Goal: Task Accomplishment & Management: Manage account settings

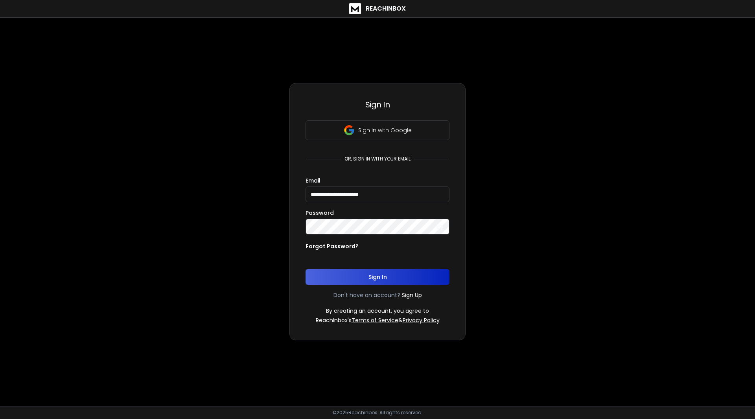
click at [324, 277] on button "Sign In" at bounding box center [377, 277] width 144 height 16
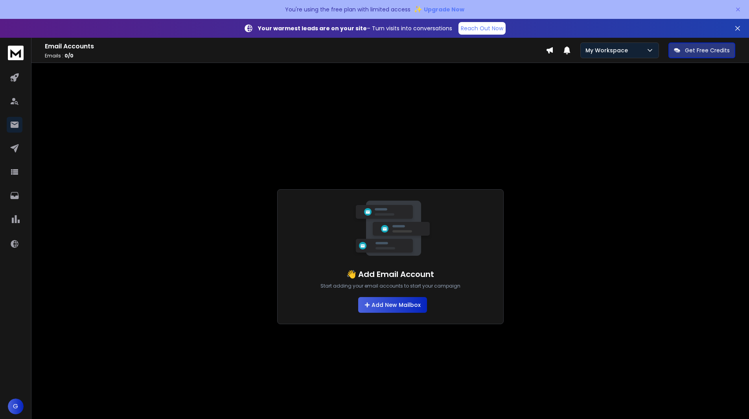
click at [610, 48] on p "My Workspace" at bounding box center [608, 50] width 46 height 8
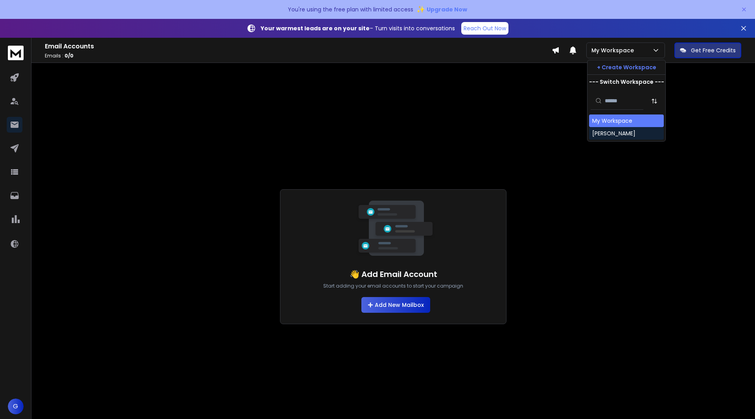
click at [608, 127] on div "[PERSON_NAME]" at bounding box center [626, 133] width 75 height 13
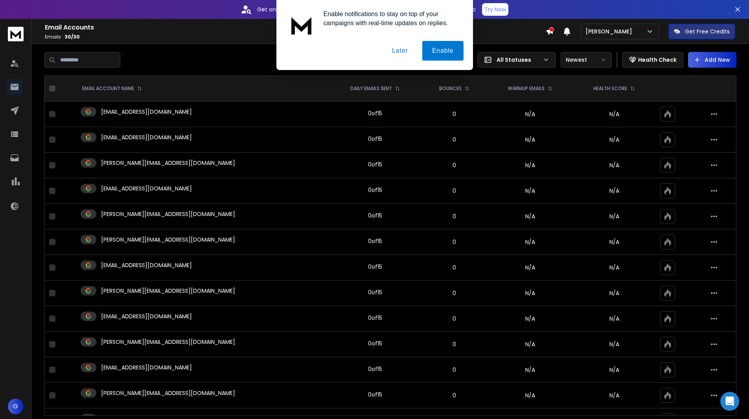
click at [402, 52] on button "Later" at bounding box center [399, 51] width 35 height 20
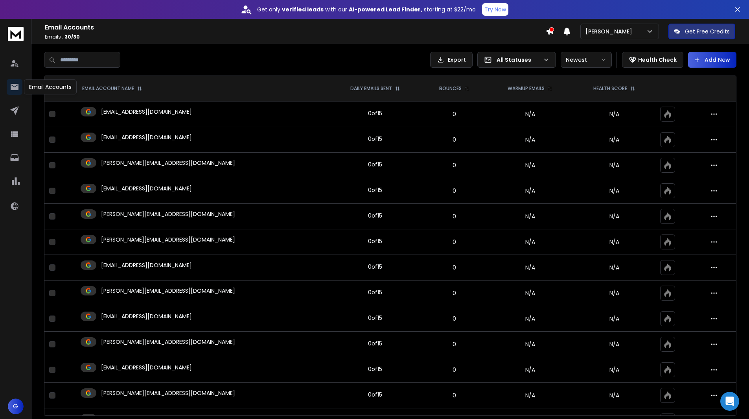
click at [16, 84] on icon at bounding box center [15, 87] width 8 height 6
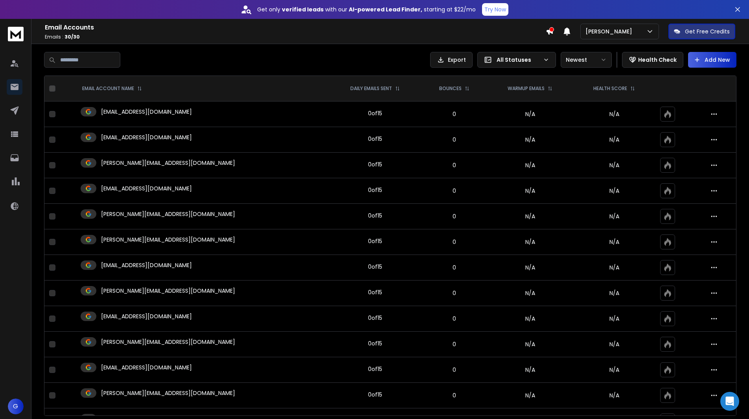
click at [16, 84] on icon at bounding box center [15, 87] width 8 height 6
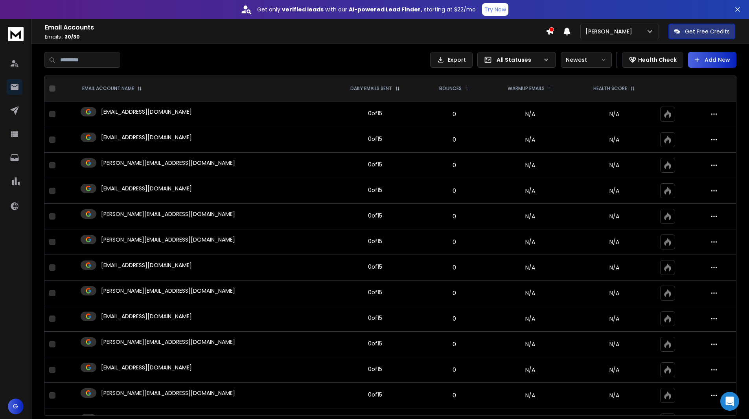
click at [16, 84] on icon at bounding box center [15, 87] width 8 height 6
click at [701, 57] on button "Add New" at bounding box center [712, 60] width 48 height 16
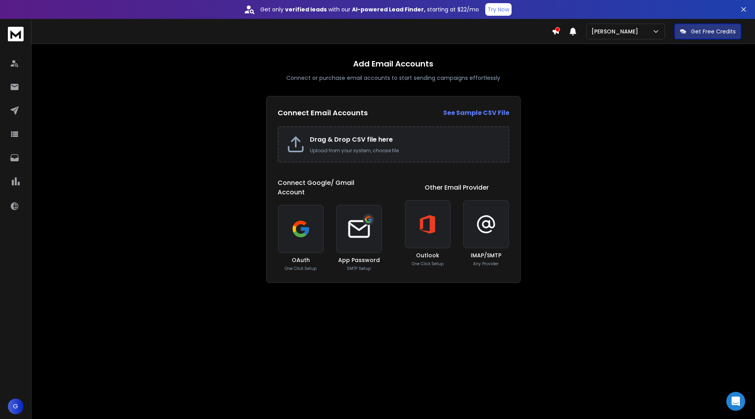
click at [305, 217] on icon at bounding box center [301, 229] width 20 height 24
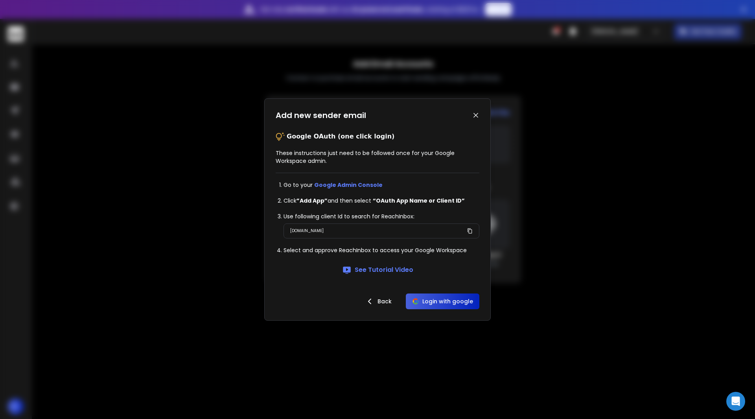
click at [434, 292] on div "Google OAuth (one click login) These instructions just need to be followed once…" at bounding box center [378, 220] width 204 height 177
click at [434, 302] on button "Login with google" at bounding box center [443, 301] width 74 height 16
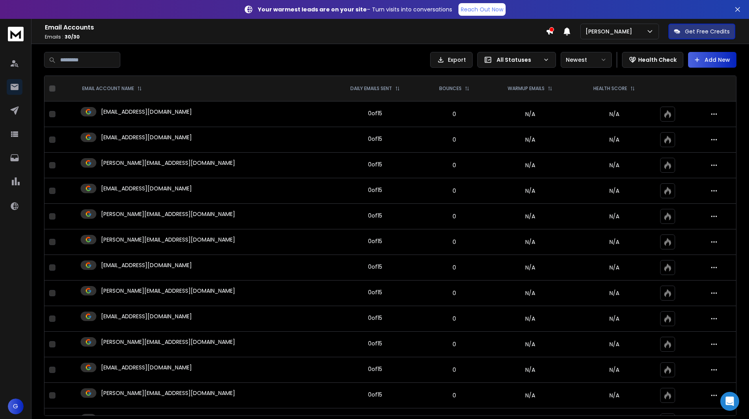
click at [701, 57] on button "Add New" at bounding box center [712, 60] width 48 height 16
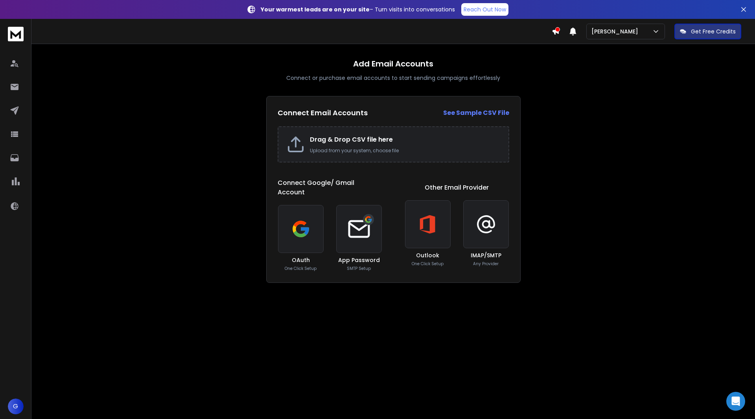
click at [305, 217] on icon at bounding box center [301, 229] width 20 height 24
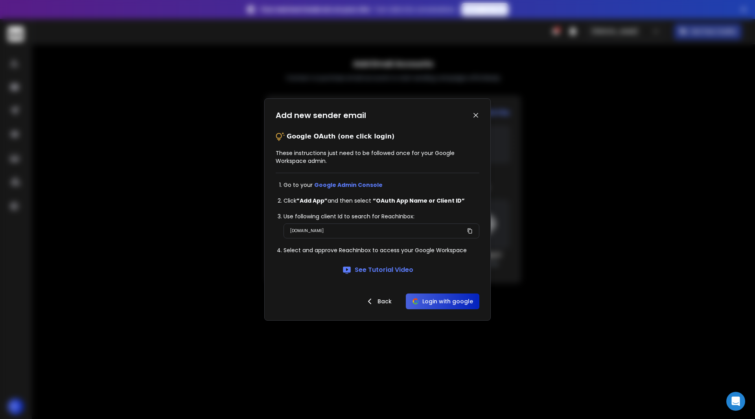
click at [434, 302] on button "Login with google" at bounding box center [443, 301] width 74 height 16
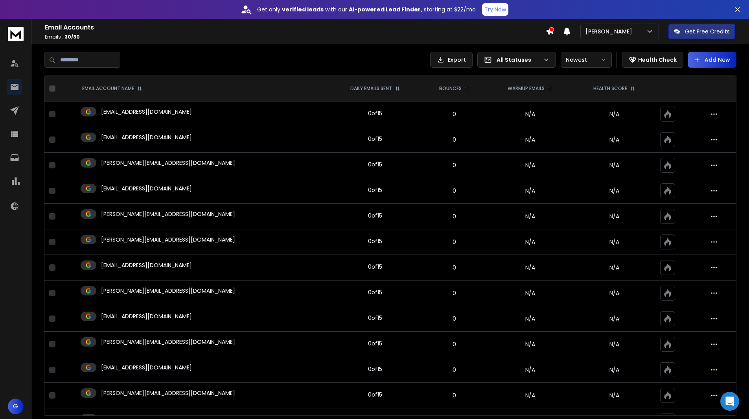
click at [701, 57] on button "Add New" at bounding box center [712, 60] width 48 height 16
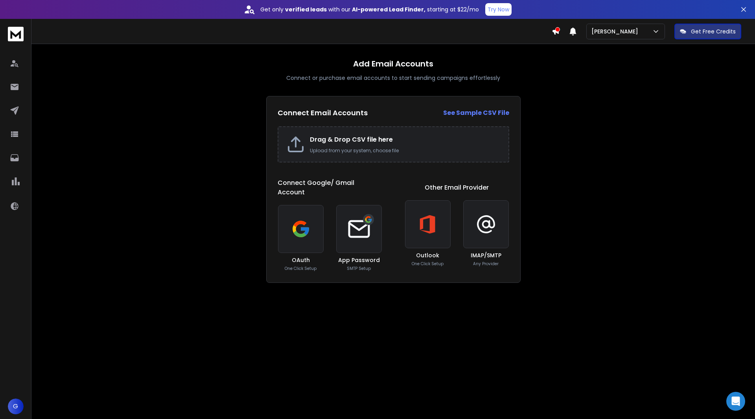
click at [305, 217] on icon at bounding box center [301, 229] width 20 height 24
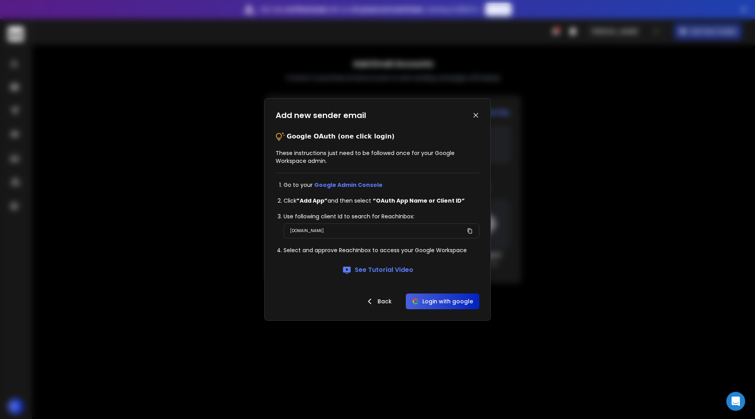
click at [434, 302] on button "Login with google" at bounding box center [443, 301] width 74 height 16
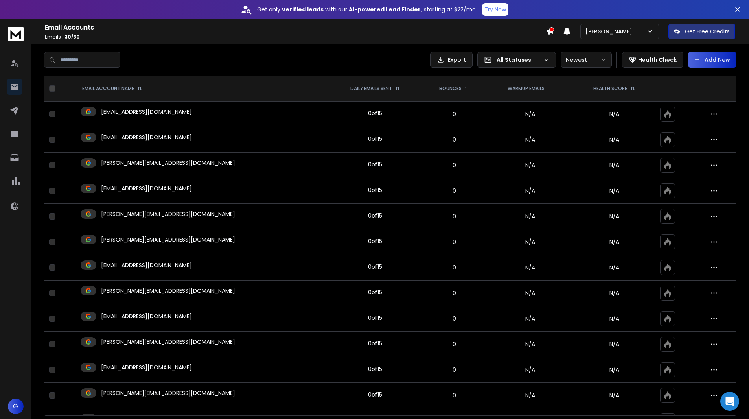
click at [701, 57] on button "Add New" at bounding box center [712, 60] width 48 height 16
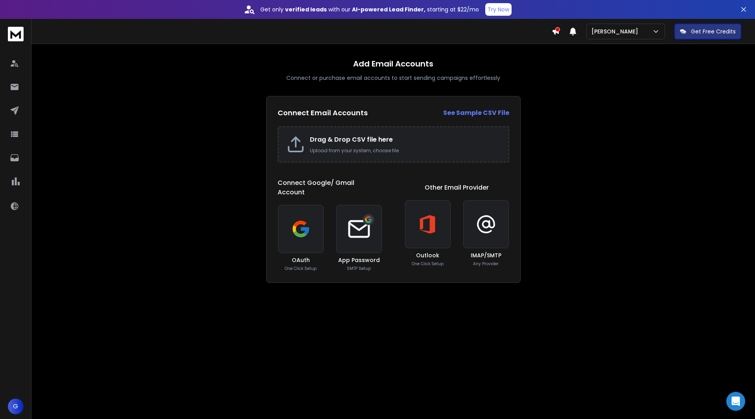
click at [305, 217] on icon at bounding box center [301, 229] width 20 height 24
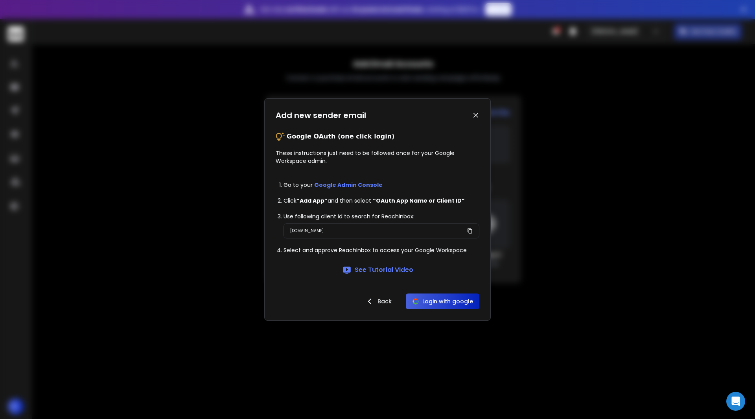
click at [434, 302] on button "Login with google" at bounding box center [443, 301] width 74 height 16
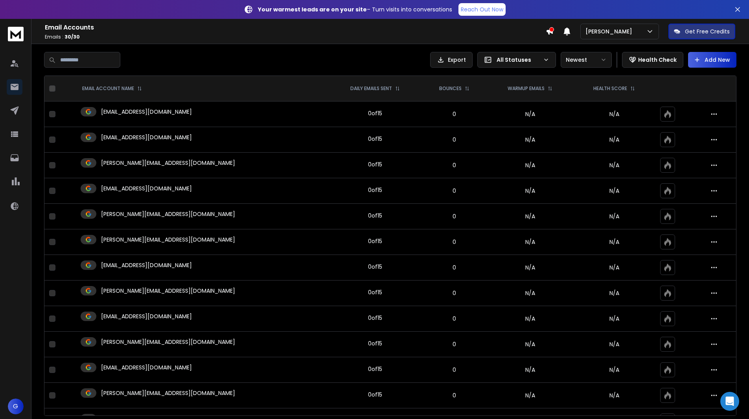
click at [701, 57] on button "Add New" at bounding box center [712, 60] width 48 height 16
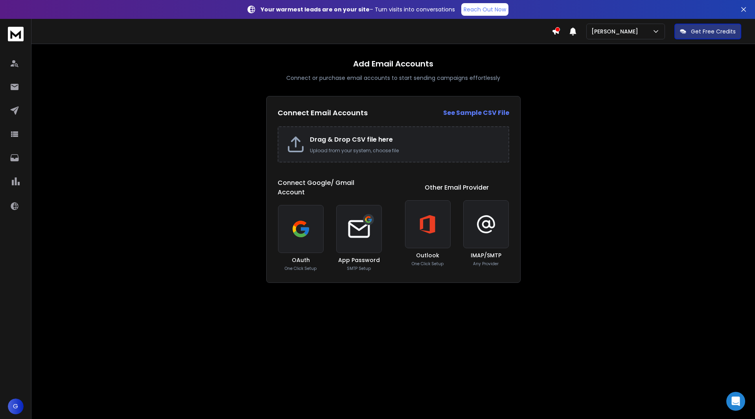
click at [305, 217] on icon at bounding box center [301, 229] width 20 height 24
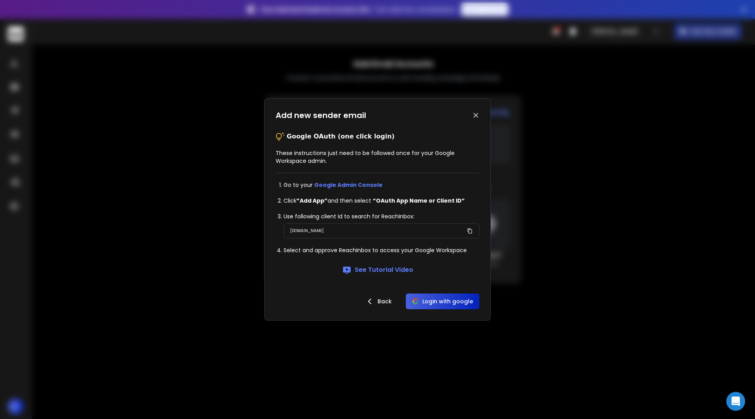
click at [434, 302] on button "Login with google" at bounding box center [443, 301] width 74 height 16
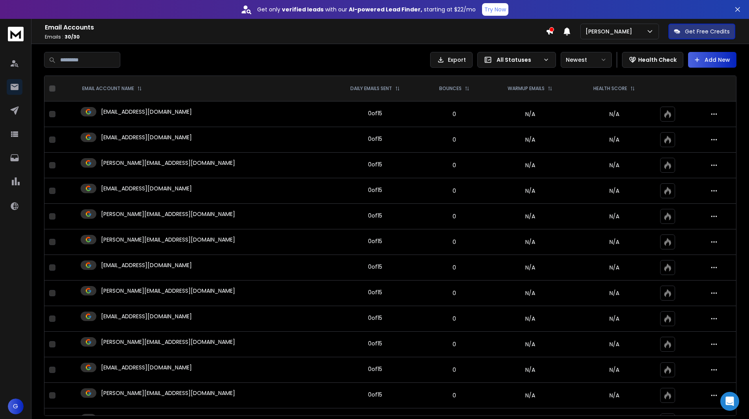
click at [701, 57] on button "Add New" at bounding box center [712, 60] width 48 height 16
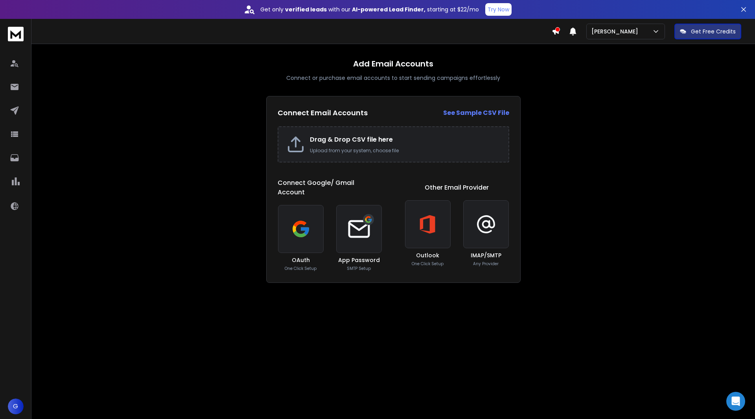
click at [305, 217] on icon at bounding box center [301, 229] width 20 height 24
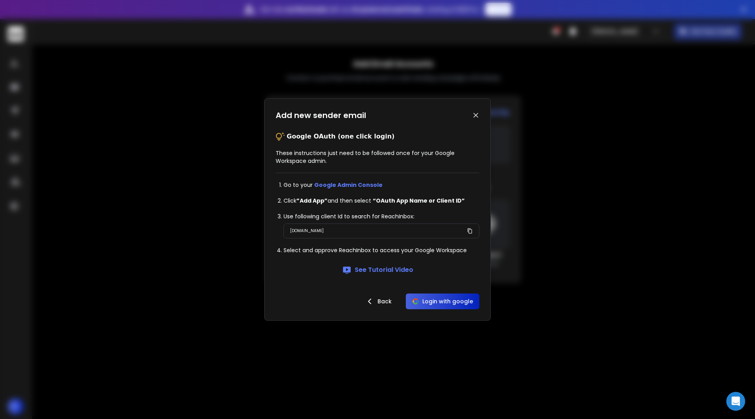
click at [434, 302] on button "Login with google" at bounding box center [443, 301] width 74 height 16
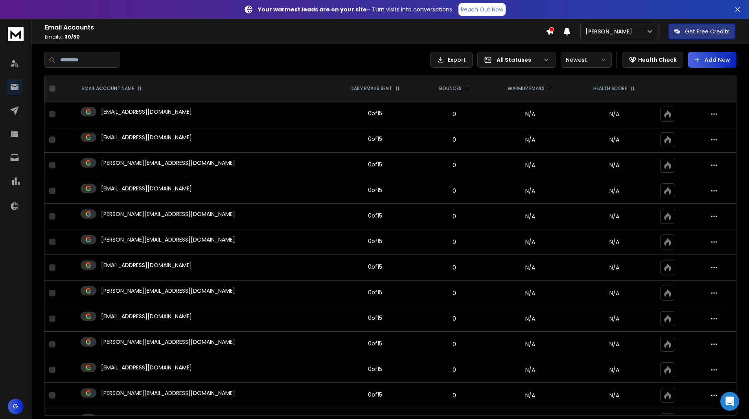
click at [701, 57] on button "Add New" at bounding box center [712, 60] width 48 height 16
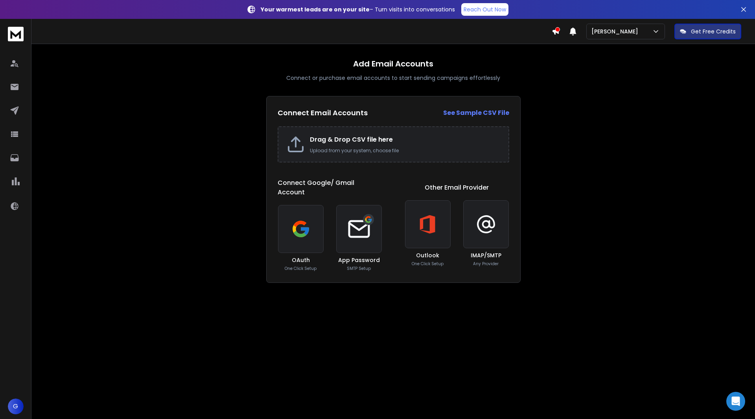
click at [305, 217] on icon at bounding box center [301, 229] width 20 height 24
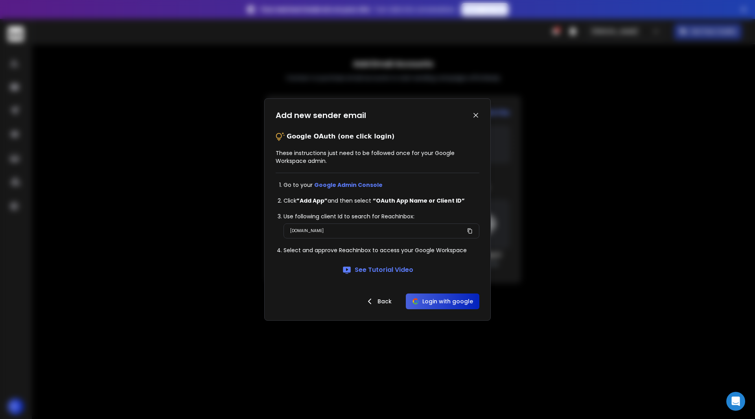
click at [434, 302] on button "Login with google" at bounding box center [443, 301] width 74 height 16
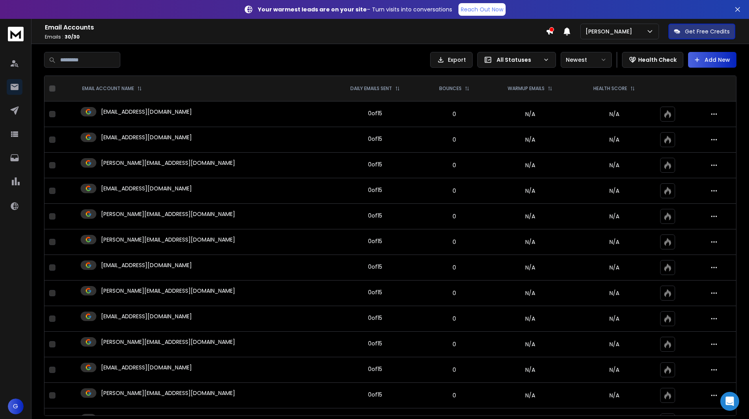
click at [701, 57] on button "Add New" at bounding box center [712, 60] width 48 height 16
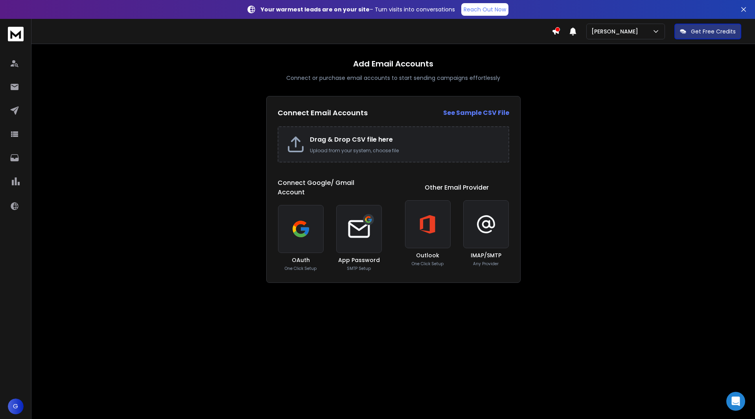
click at [305, 217] on icon at bounding box center [301, 229] width 20 height 24
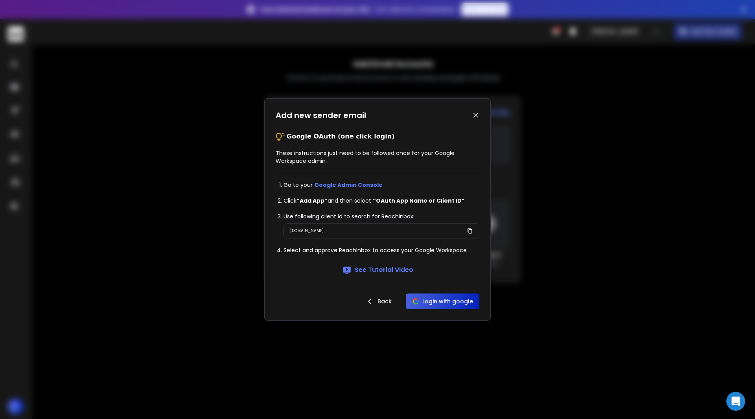
click at [434, 302] on button "Login with google" at bounding box center [443, 301] width 74 height 16
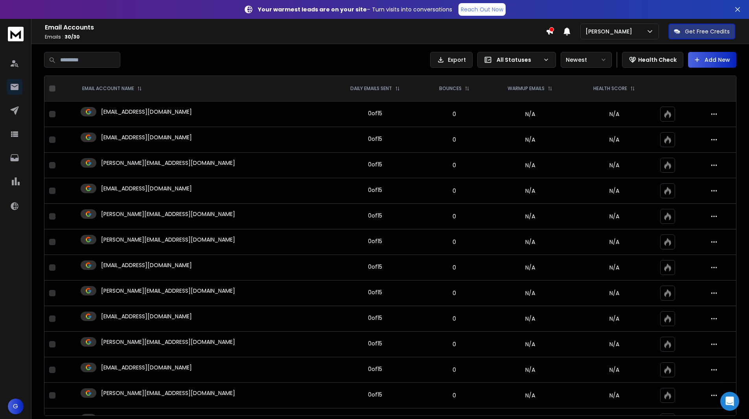
click at [701, 57] on button "Add New" at bounding box center [712, 60] width 48 height 16
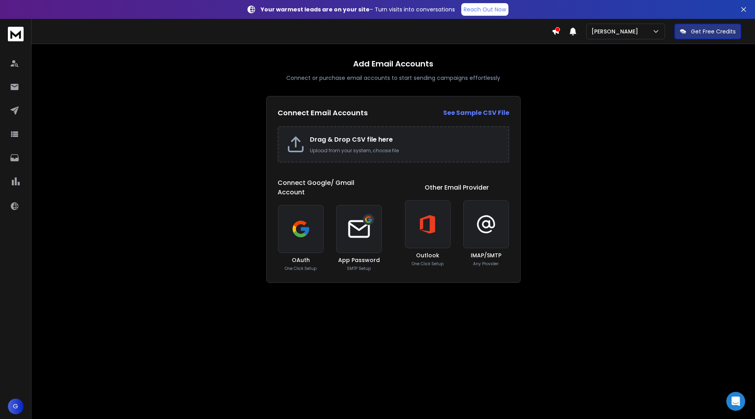
click at [305, 217] on icon at bounding box center [301, 229] width 20 height 24
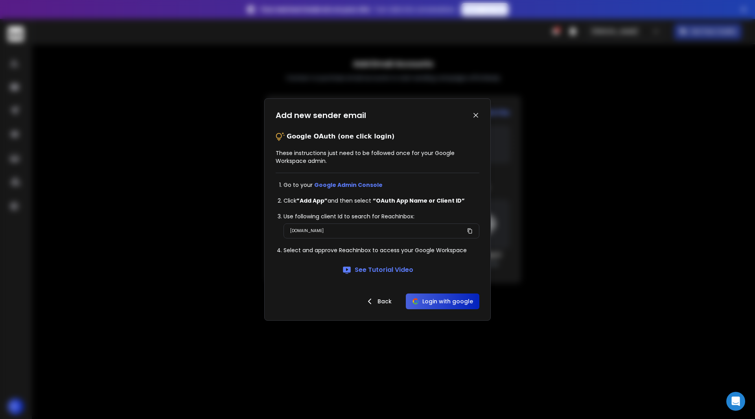
click at [434, 302] on button "Login with google" at bounding box center [443, 301] width 74 height 16
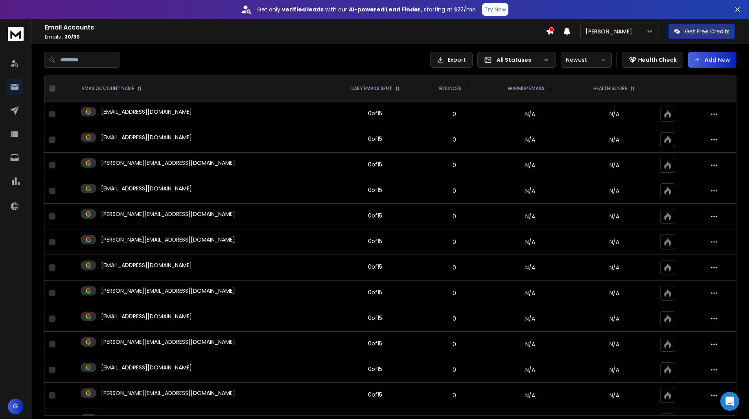
click at [701, 57] on button "Add New" at bounding box center [712, 60] width 48 height 16
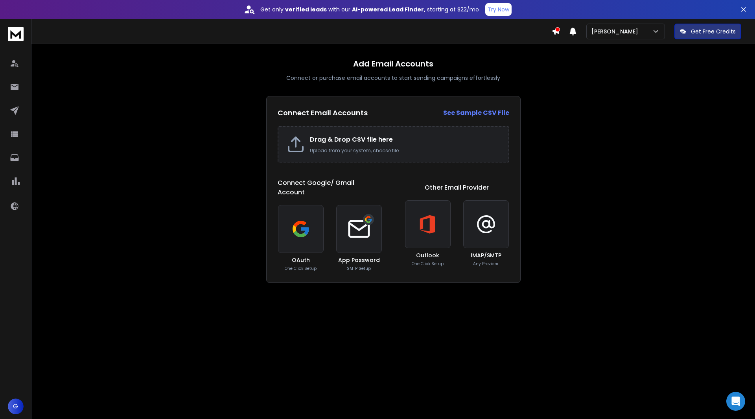
click at [305, 217] on icon at bounding box center [301, 229] width 20 height 24
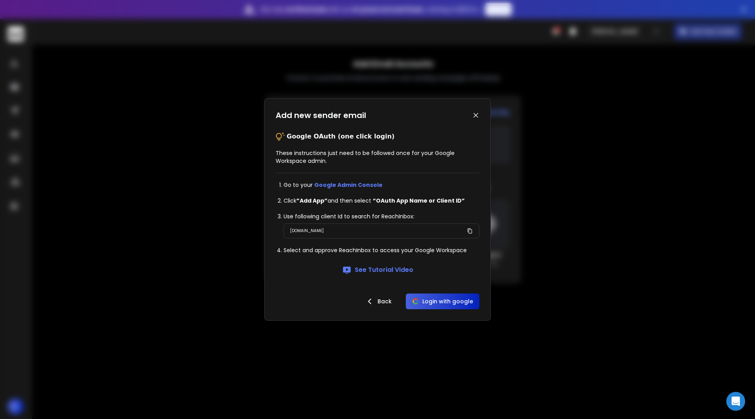
click at [434, 302] on button "Login with google" at bounding box center [443, 301] width 74 height 16
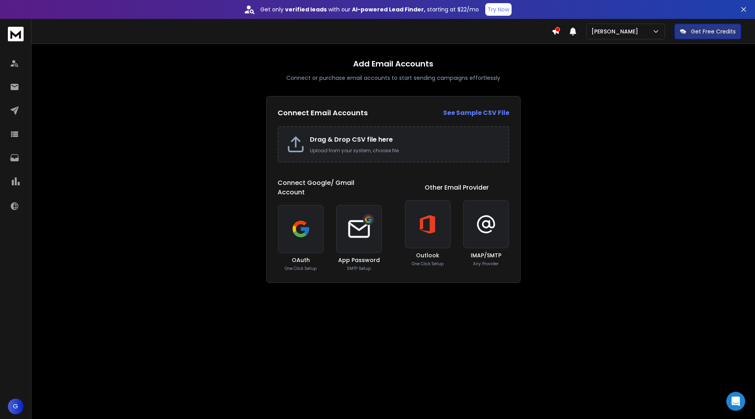
click at [294, 238] on div at bounding box center [301, 229] width 46 height 48
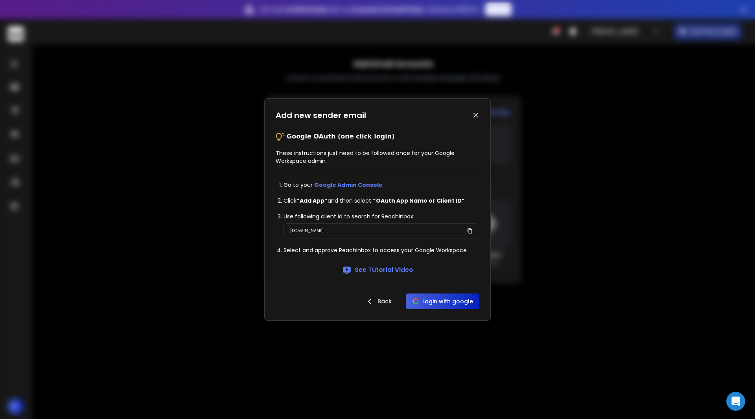
click at [446, 306] on button "Login with google" at bounding box center [443, 301] width 74 height 16
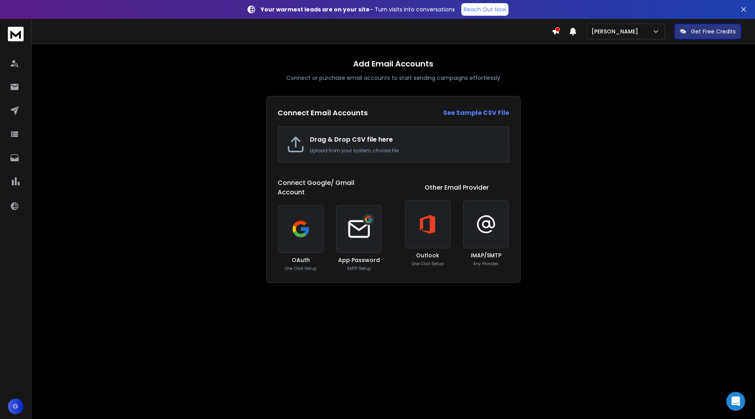
click at [304, 230] on icon at bounding box center [299, 233] width 13 height 7
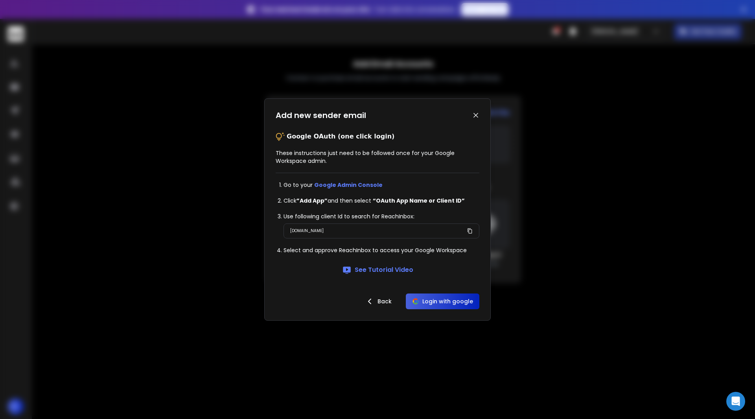
click at [447, 304] on button "Login with google" at bounding box center [443, 301] width 74 height 16
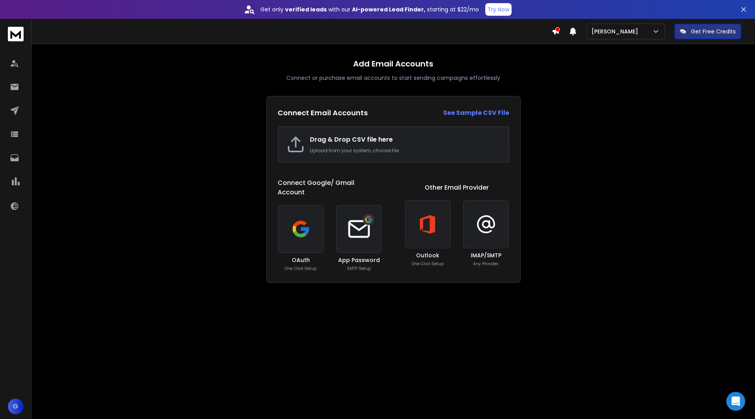
click at [292, 217] on icon at bounding box center [301, 229] width 20 height 24
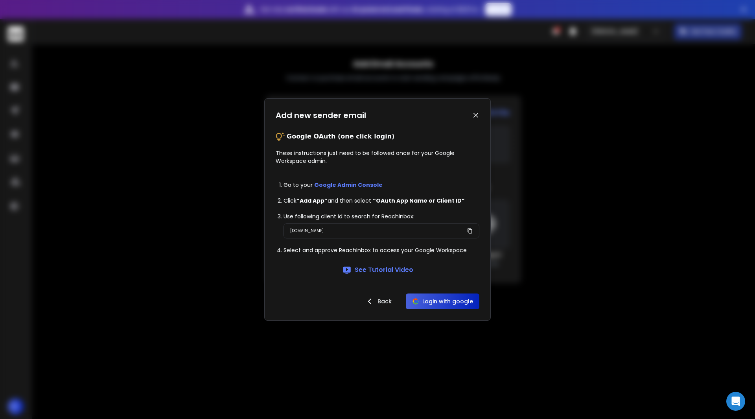
click at [438, 301] on button "Login with google" at bounding box center [443, 301] width 74 height 16
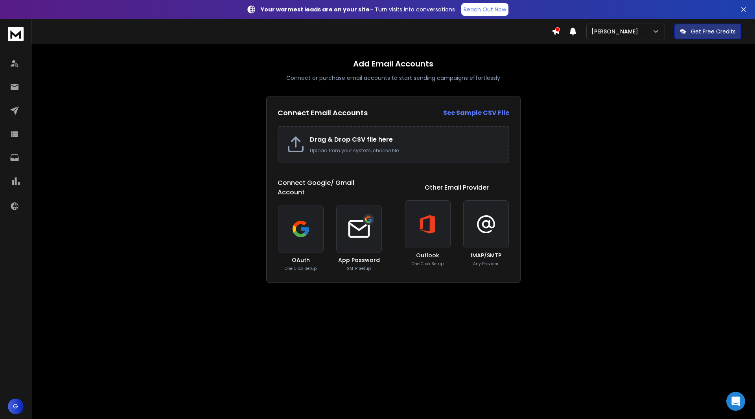
click at [320, 217] on div at bounding box center [301, 229] width 46 height 48
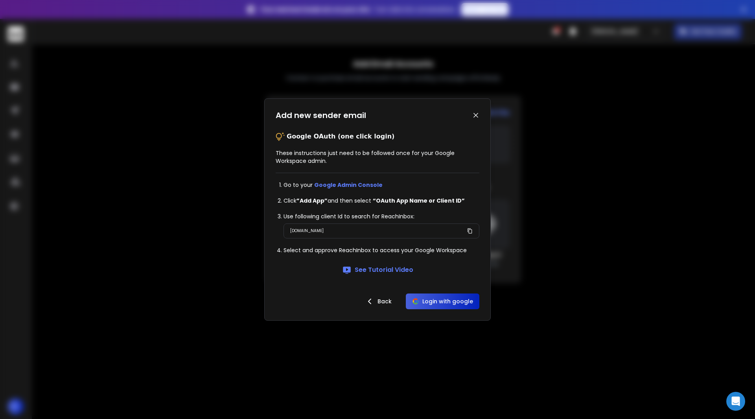
click at [446, 305] on button "Login with google" at bounding box center [443, 301] width 74 height 16
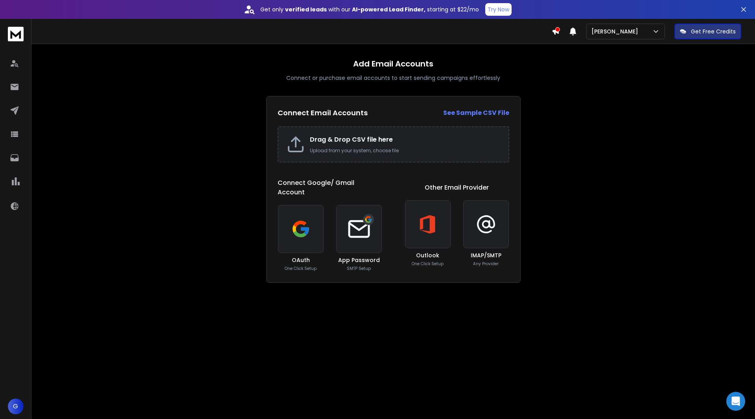
click at [298, 228] on icon at bounding box center [301, 229] width 20 height 24
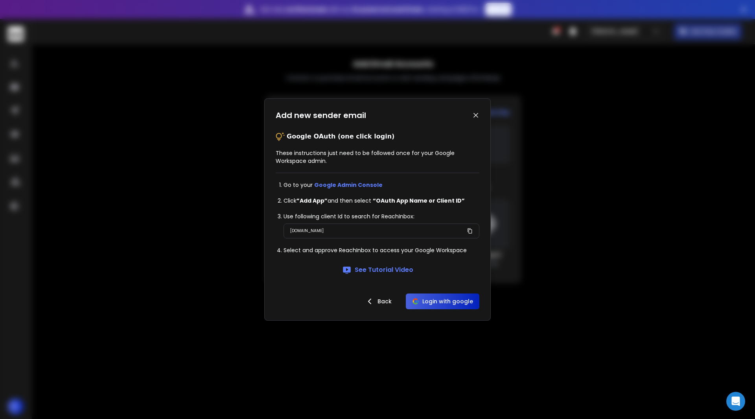
click at [427, 298] on button "Login with google" at bounding box center [443, 301] width 74 height 16
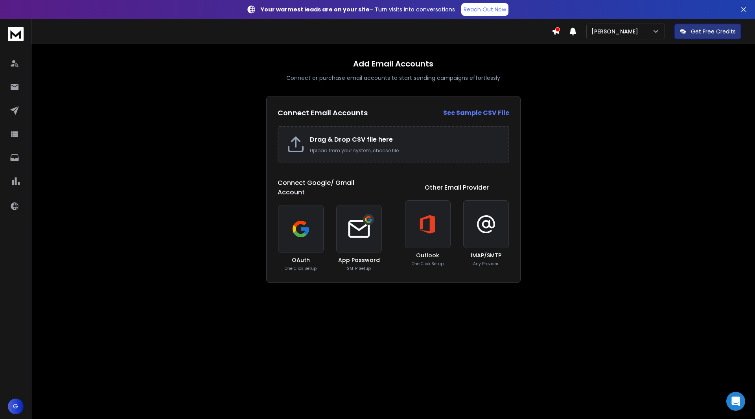
click at [311, 211] on div at bounding box center [301, 229] width 46 height 48
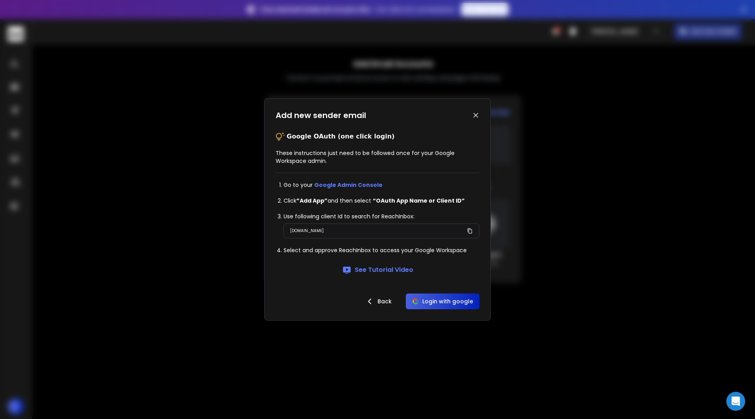
click at [417, 298] on icon at bounding box center [415, 299] width 5 height 2
